Goal: Task Accomplishment & Management: Manage account settings

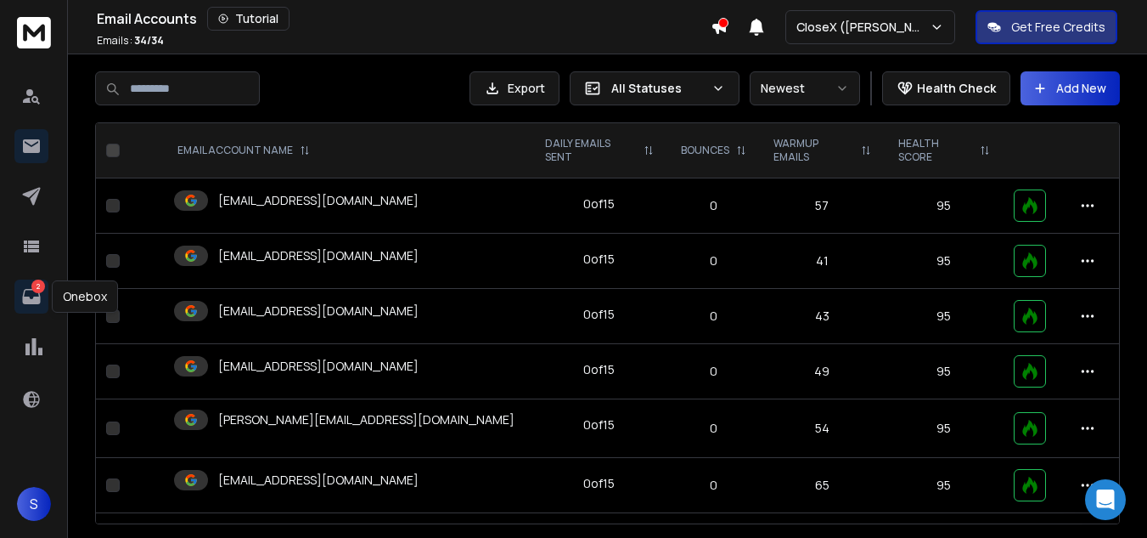
click at [25, 296] on icon at bounding box center [31, 296] width 20 height 20
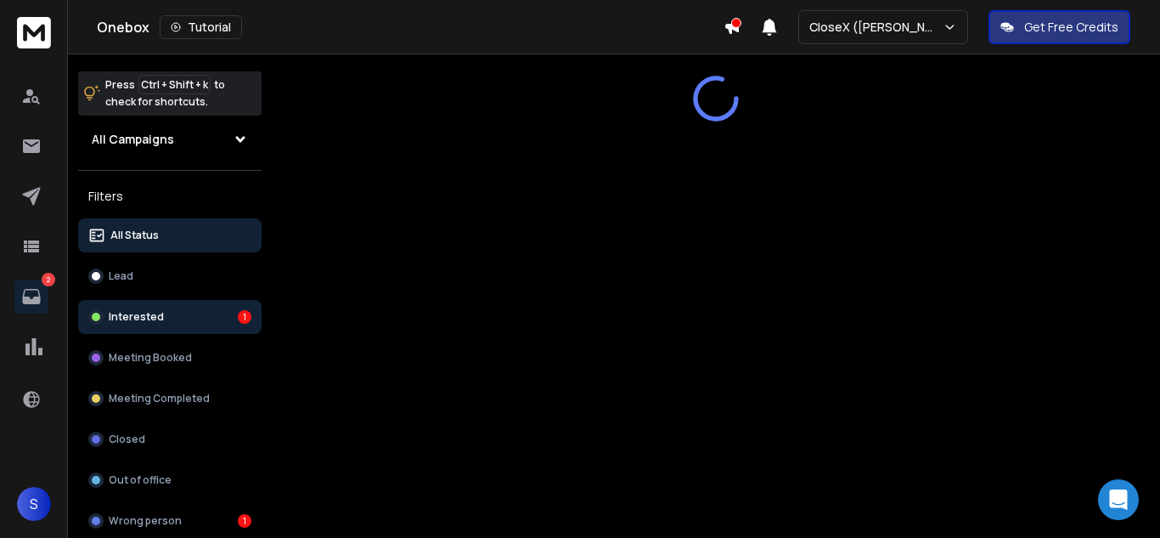
click at [155, 318] on p "Interested" at bounding box center [136, 317] width 55 height 14
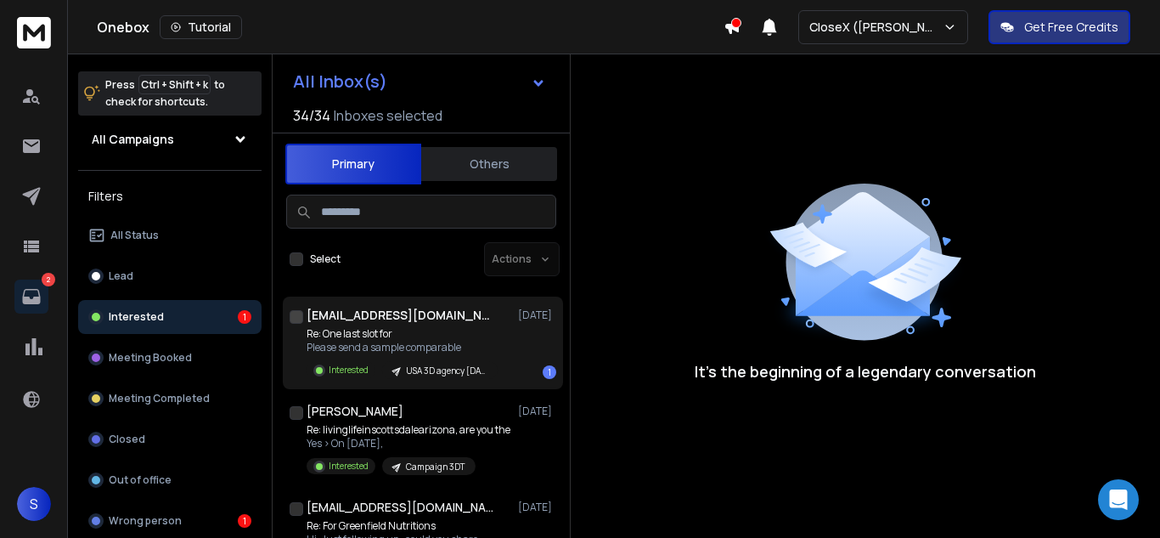
click at [446, 335] on p "Re: One last slot for" at bounding box center [402, 334] width 191 height 14
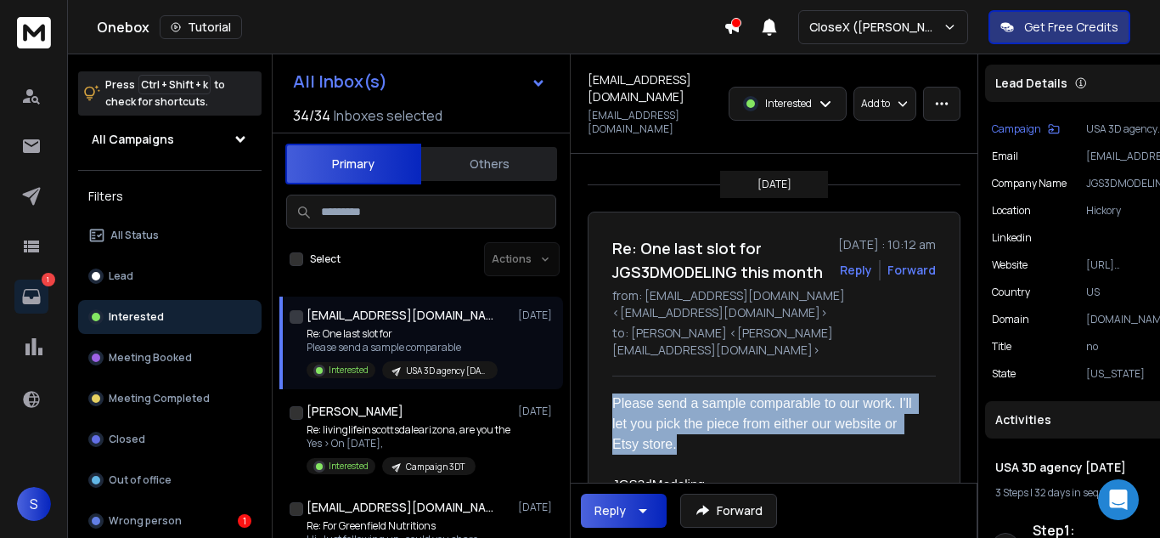
drag, startPoint x: 961, startPoint y: 362, endPoint x: 601, endPoint y: 329, distance: 361.5
click at [590, 307] on div at bounding box center [590, 307] width 0 height 0
click at [839, 393] on div "Please send a sample comparable to our work. I'll let you pick the piece from e…" at bounding box center [767, 423] width 310 height 61
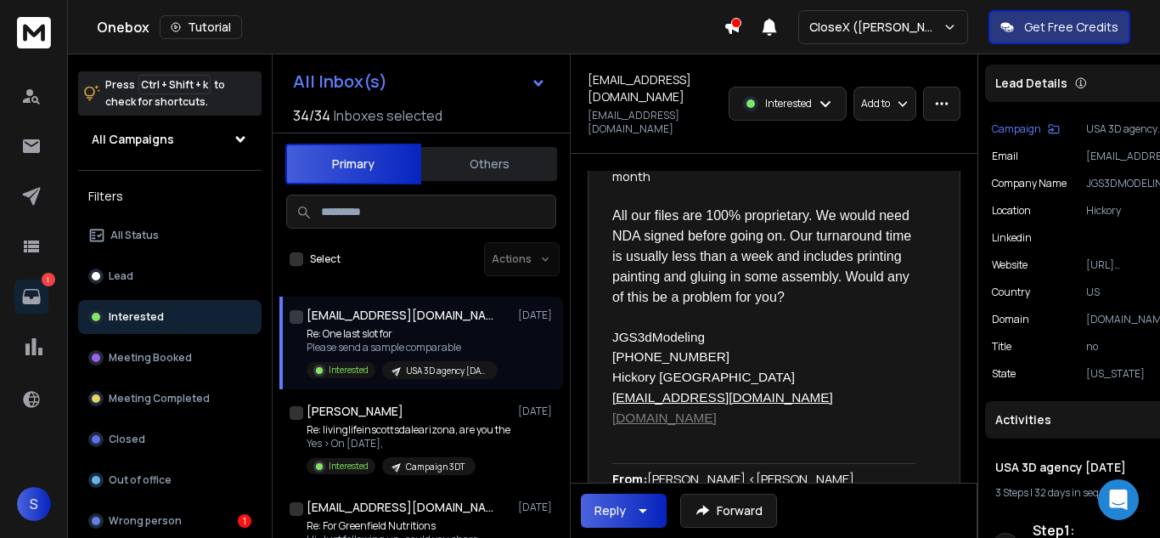
scroll to position [340, 0]
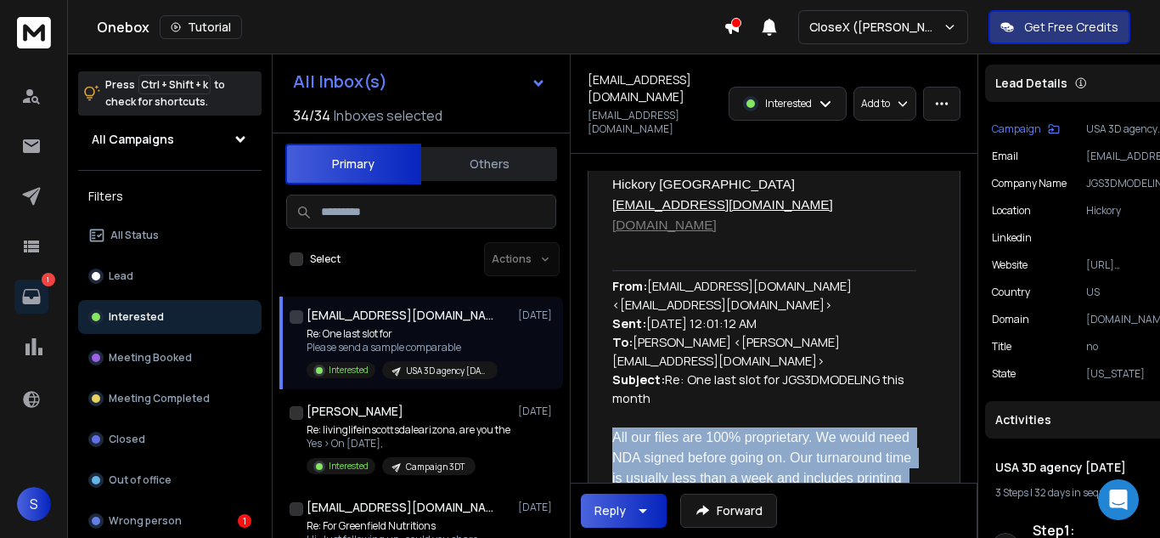
drag, startPoint x: 971, startPoint y: 377, endPoint x: 613, endPoint y: 314, distance: 363.8
click at [613, 427] on div "All our files are 100% proprietary. We would need NDA signed before going on. O…" at bounding box center [767, 478] width 310 height 102
copy div "All our files are 100% proprietary. We would need NDA signed before going on. O…"
click at [922, 427] on div "All our files are 100% proprietary. We would need NDA signed before going on. O…" at bounding box center [767, 478] width 310 height 102
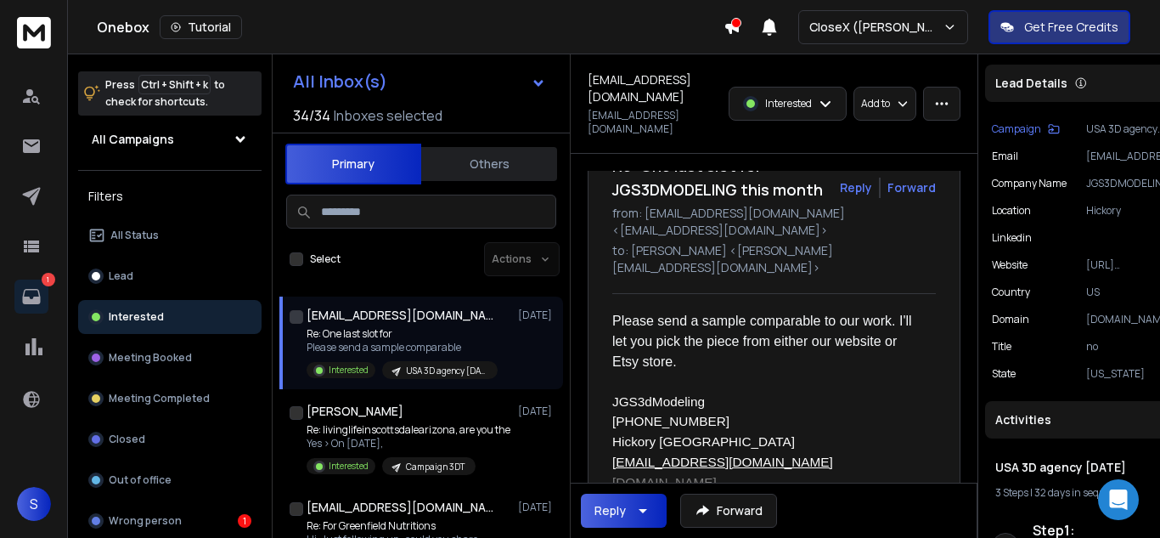
scroll to position [0, 0]
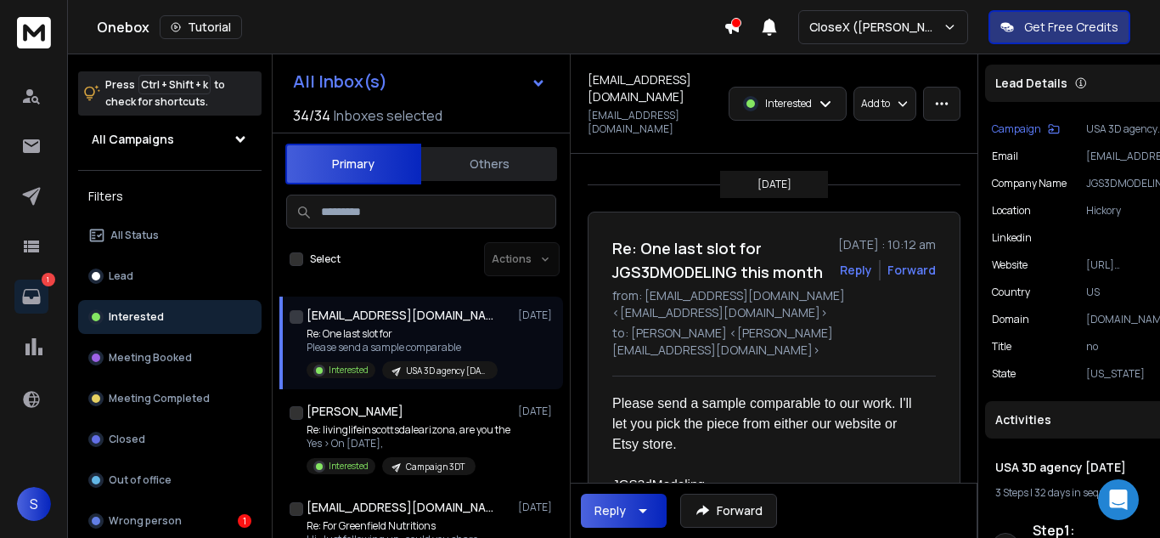
drag, startPoint x: 1074, startPoint y: 135, endPoint x: 1082, endPoint y: 130, distance: 9.2
click at [1041, 135] on p "Campaign" at bounding box center [1016, 129] width 49 height 14
click at [1041, 129] on p "Campaign" at bounding box center [1016, 129] width 49 height 14
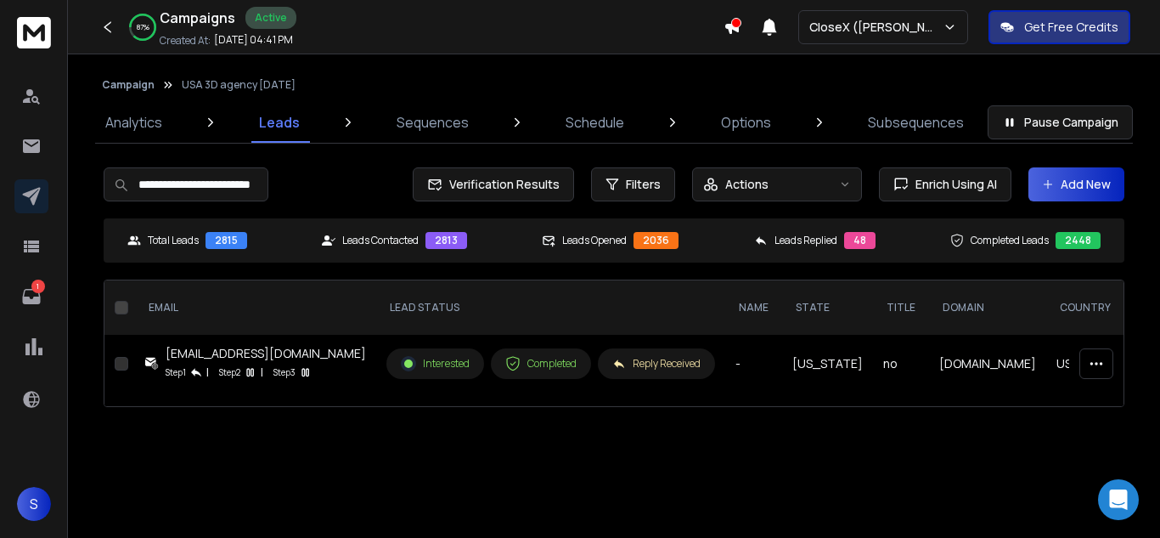
click at [808, 376] on td "[US_STATE]" at bounding box center [827, 364] width 91 height 58
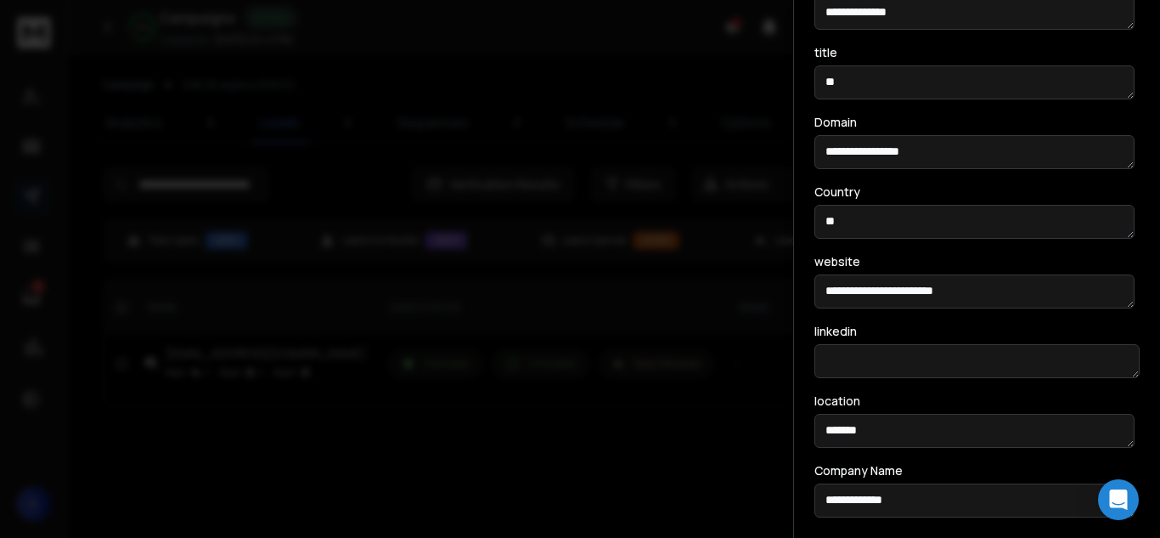
scroll to position [170, 0]
drag, startPoint x: 1027, startPoint y: 283, endPoint x: 772, endPoint y: 282, distance: 254.8
click at [772, 282] on body "**********" at bounding box center [580, 269] width 1160 height 538
click at [686, 296] on div at bounding box center [580, 269] width 1160 height 538
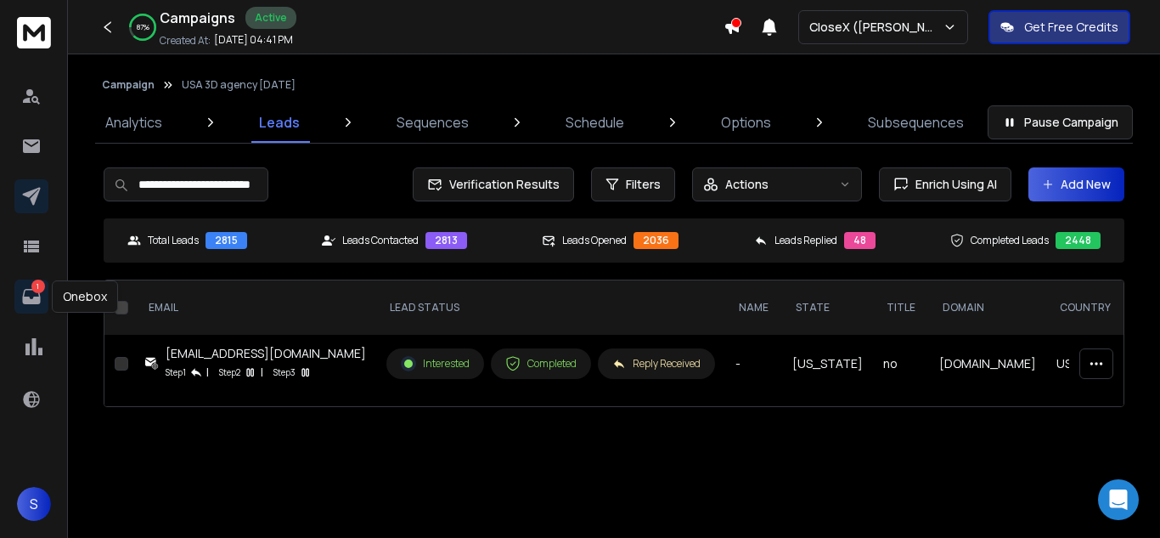
click at [37, 298] on icon at bounding box center [31, 296] width 18 height 15
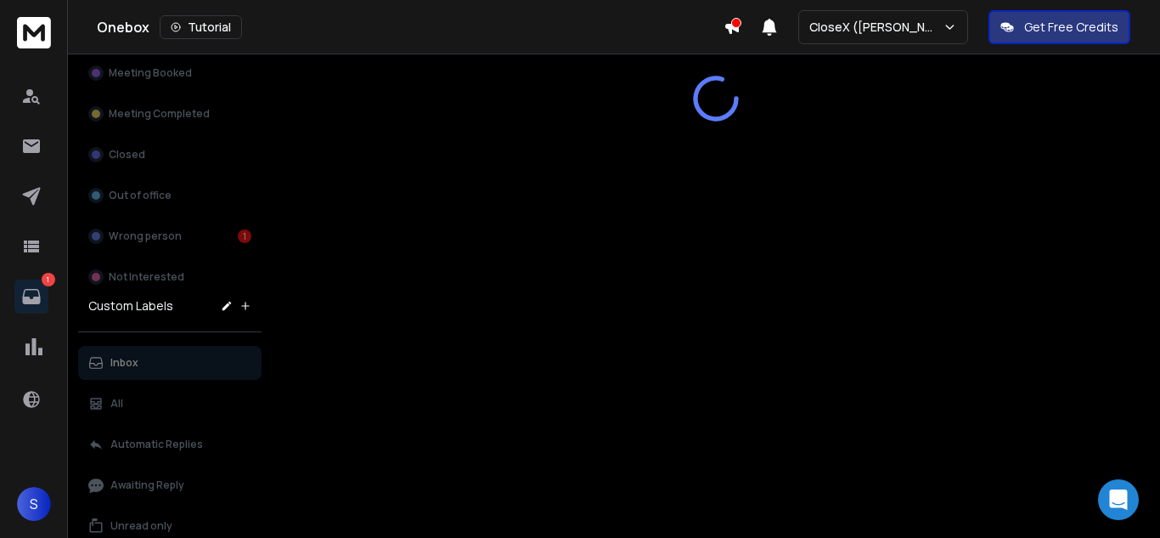
scroll to position [255, 0]
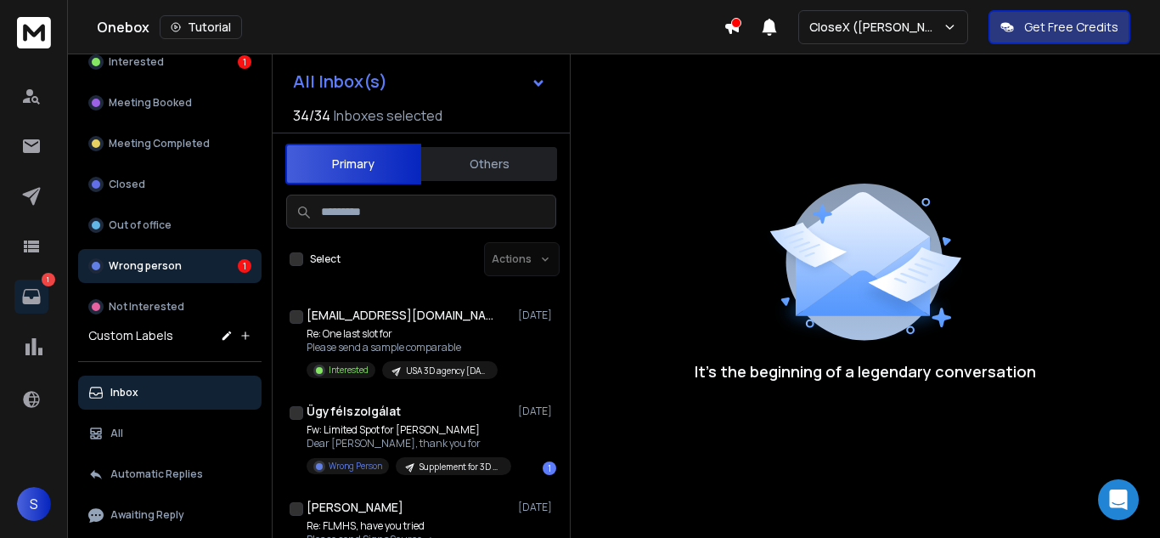
click at [147, 265] on p "Wrong person" at bounding box center [145, 266] width 73 height 14
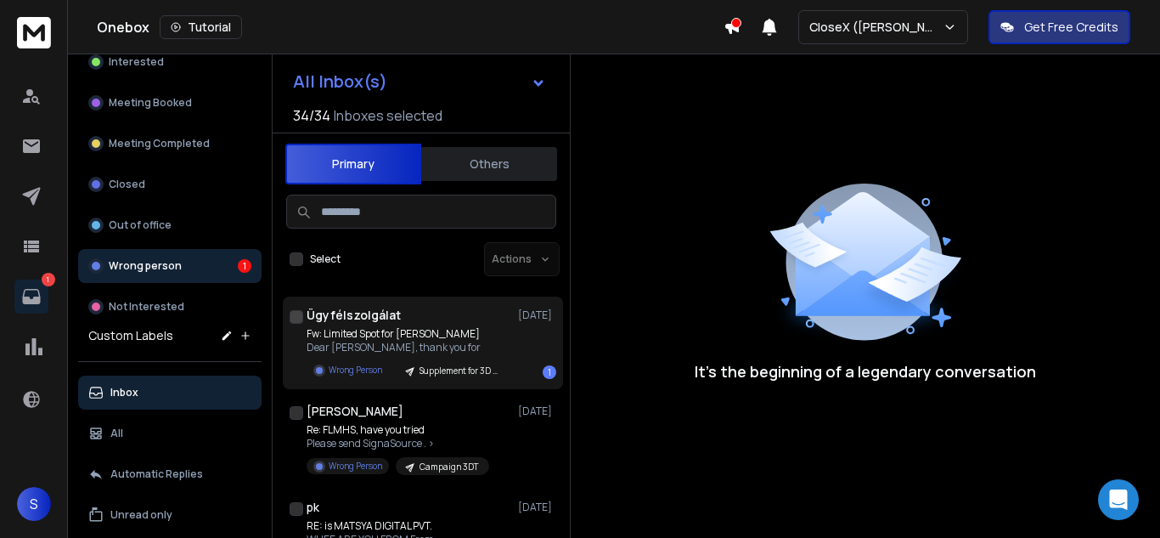
click at [403, 326] on div "Ügyfélszolgálat [DATE] Fw: Limited Spot for [PERSON_NAME] Dear [PERSON_NAME], t…" at bounding box center [432, 343] width 250 height 72
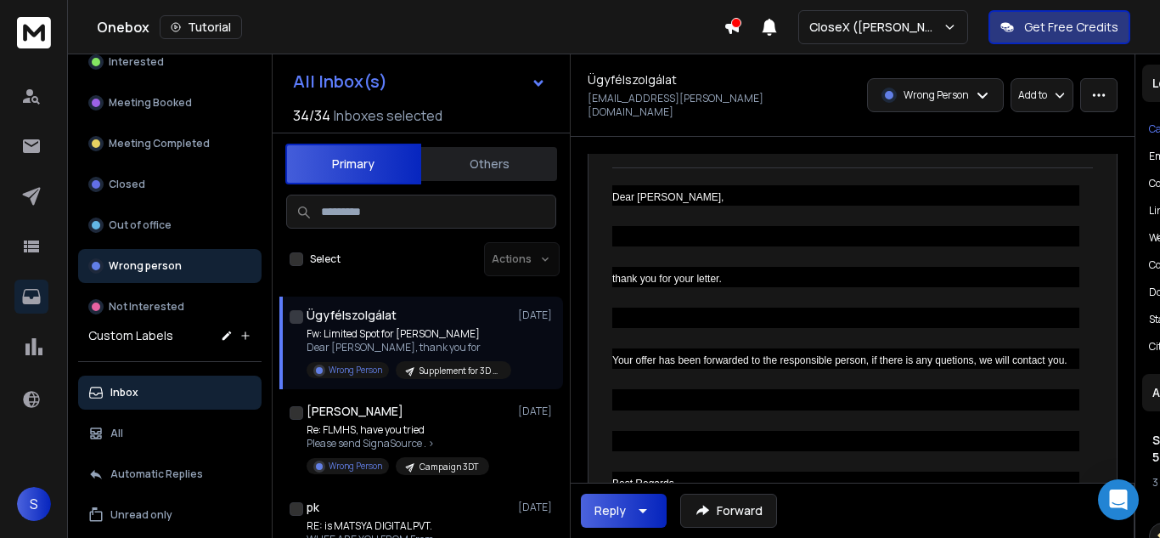
scroll to position [0, 0]
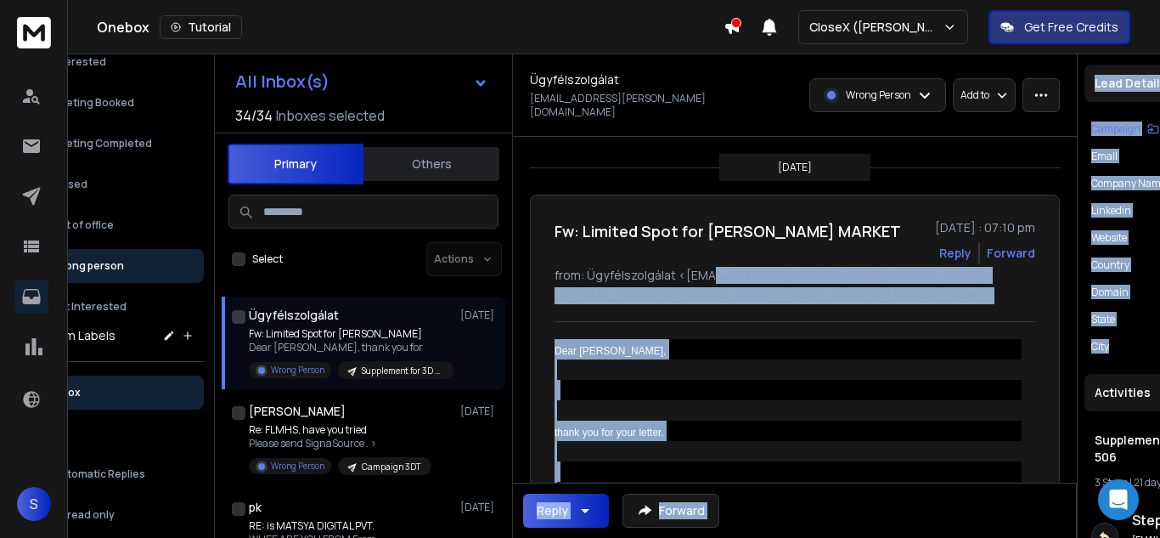
drag, startPoint x: 890, startPoint y: 267, endPoint x: 1146, endPoint y: 335, distance: 264.5
click at [1146, 335] on div "All Inbox(s) 34 / 34 Inboxes selected Primary Others Select Actions Ügyfélszolg…" at bounding box center [754, 323] width 1080 height 538
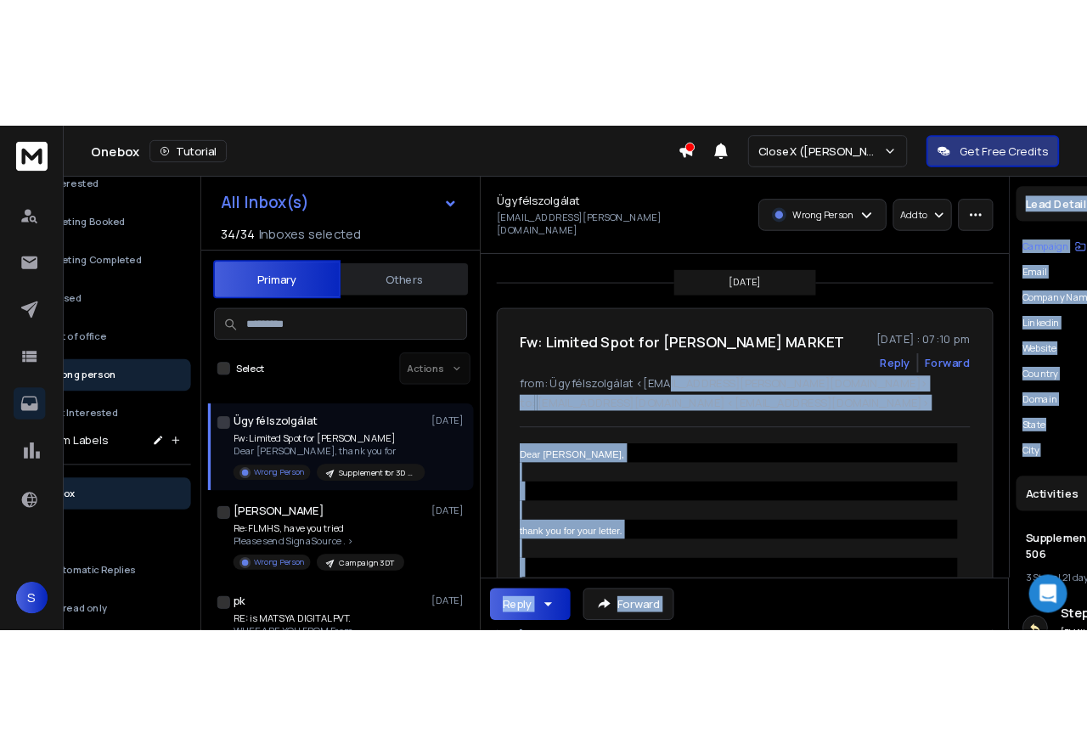
scroll to position [0, 74]
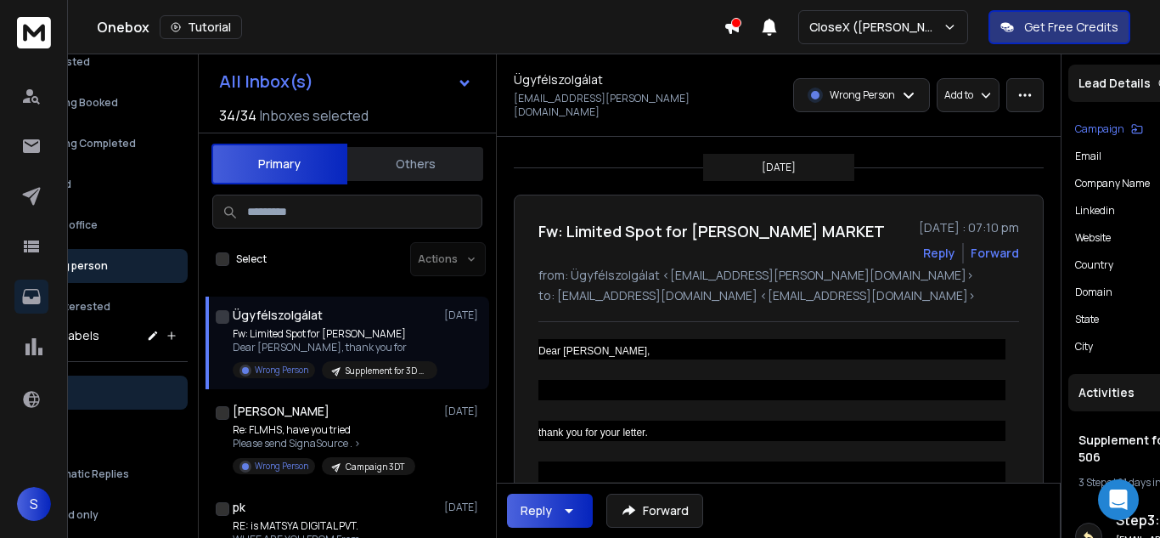
click at [1113, 126] on p "Campaign" at bounding box center [1099, 129] width 49 height 14
